Goal: Task Accomplishment & Management: Use online tool/utility

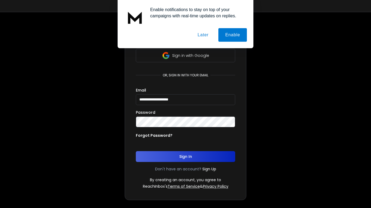
type input "**********"
click at [185, 157] on button "Sign In" at bounding box center [185, 156] width 99 height 11
